Goal: Check status

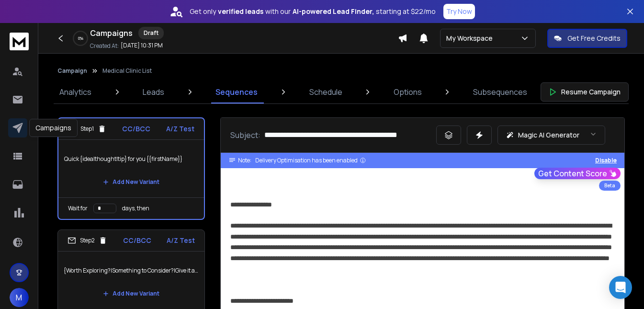
click at [18, 129] on icon at bounding box center [17, 128] width 10 height 10
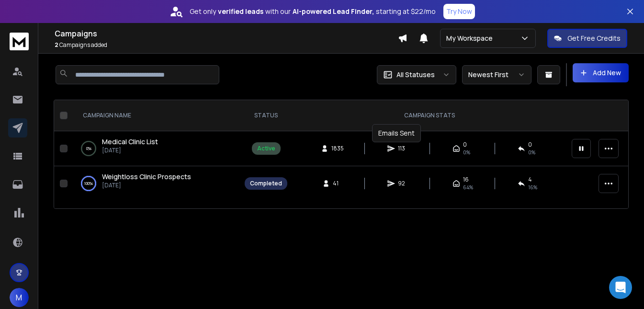
click at [396, 151] on div "113" at bounding box center [397, 148] width 29 height 9
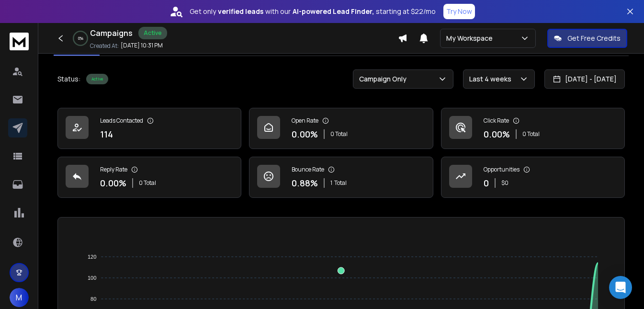
scroll to position [96, 0]
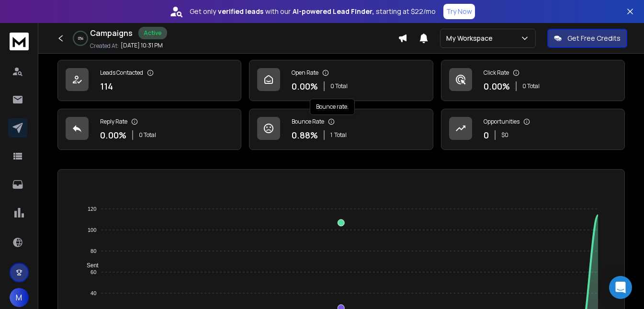
click at [330, 123] on icon at bounding box center [331, 121] width 7 height 7
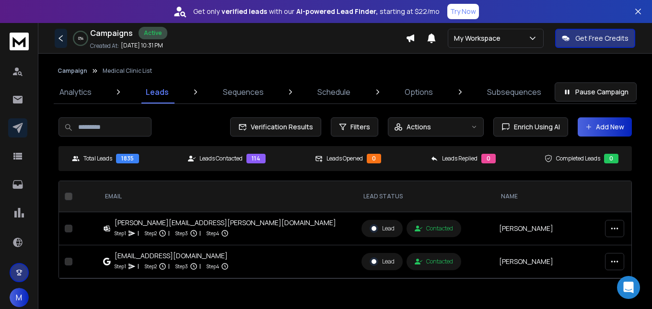
click at [58, 37] on icon at bounding box center [61, 38] width 9 height 9
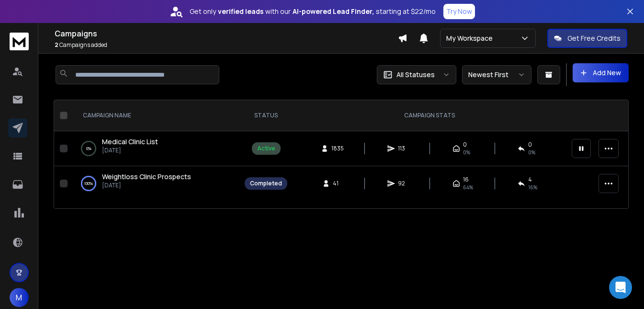
click at [602, 154] on button "button" at bounding box center [609, 148] width 20 height 19
